Goal: Task Accomplishment & Management: Use online tool/utility

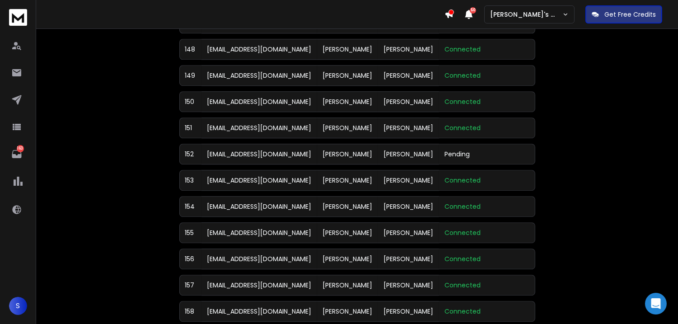
scroll to position [4713, 0]
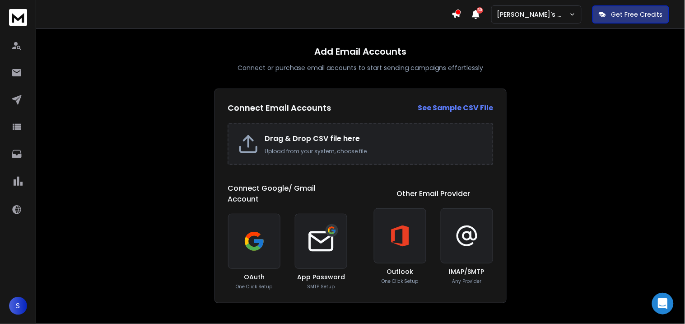
click at [345, 129] on div "Drag & Drop CSV file here Upload from your system, choose file" at bounding box center [361, 144] width 266 height 42
type input "**********"
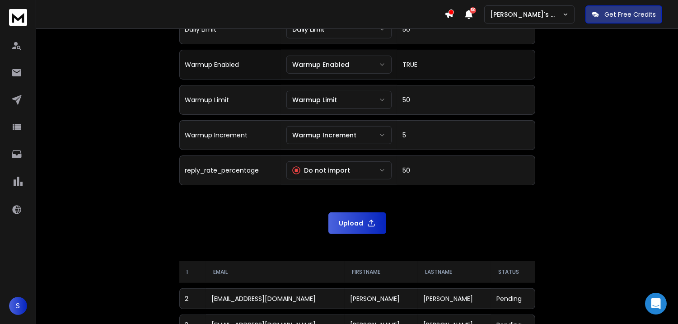
scroll to position [602, 0]
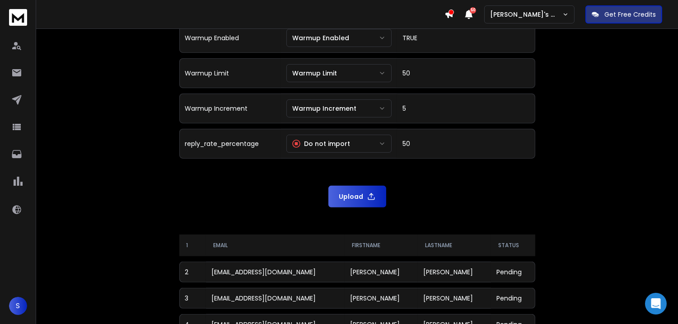
click at [359, 195] on button "Upload" at bounding box center [357, 197] width 58 height 22
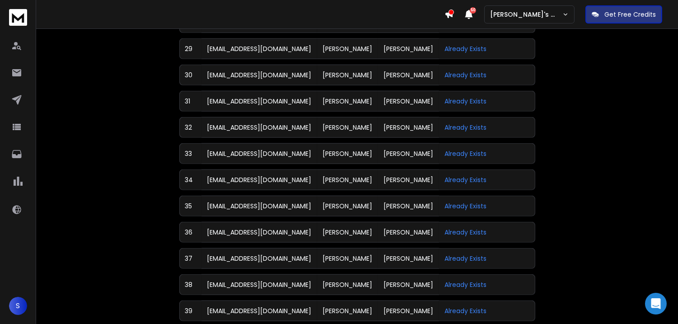
scroll to position [1522, 0]
